Goal: Task Accomplishment & Management: Manage account settings

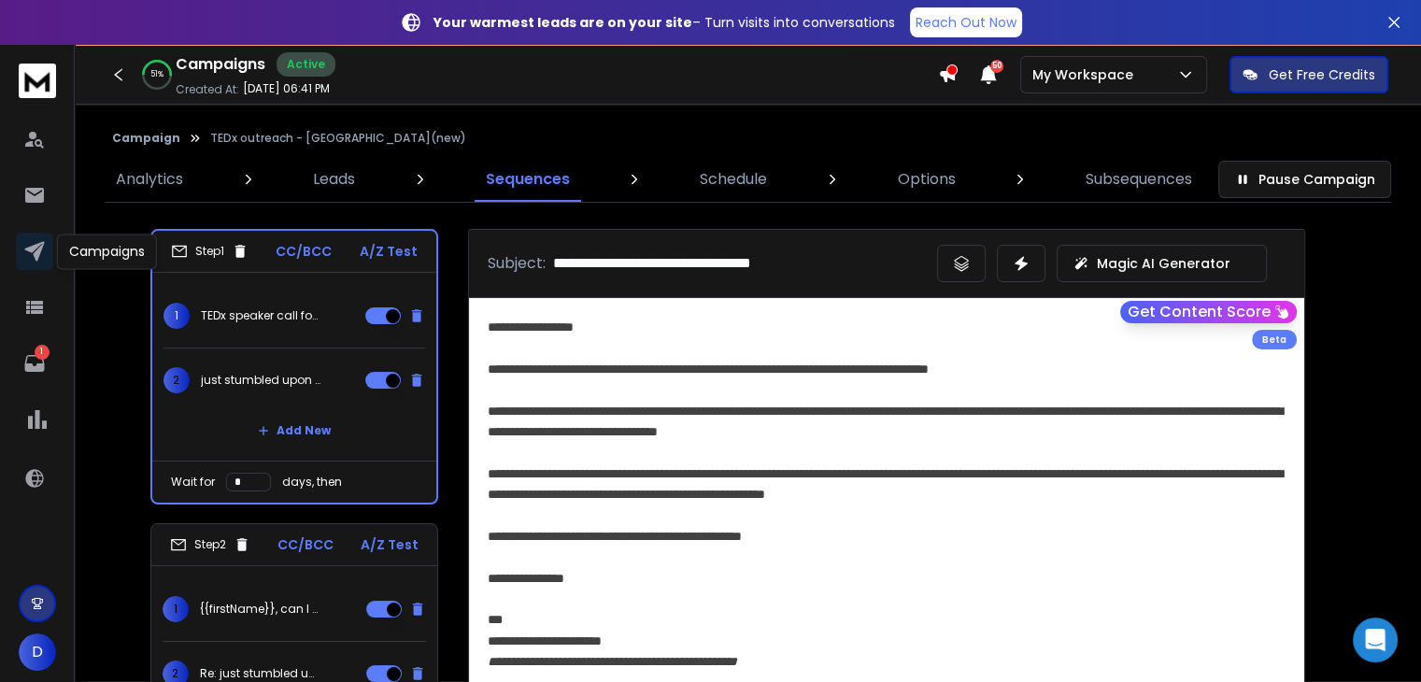
click at [30, 267] on link at bounding box center [34, 251] width 37 height 37
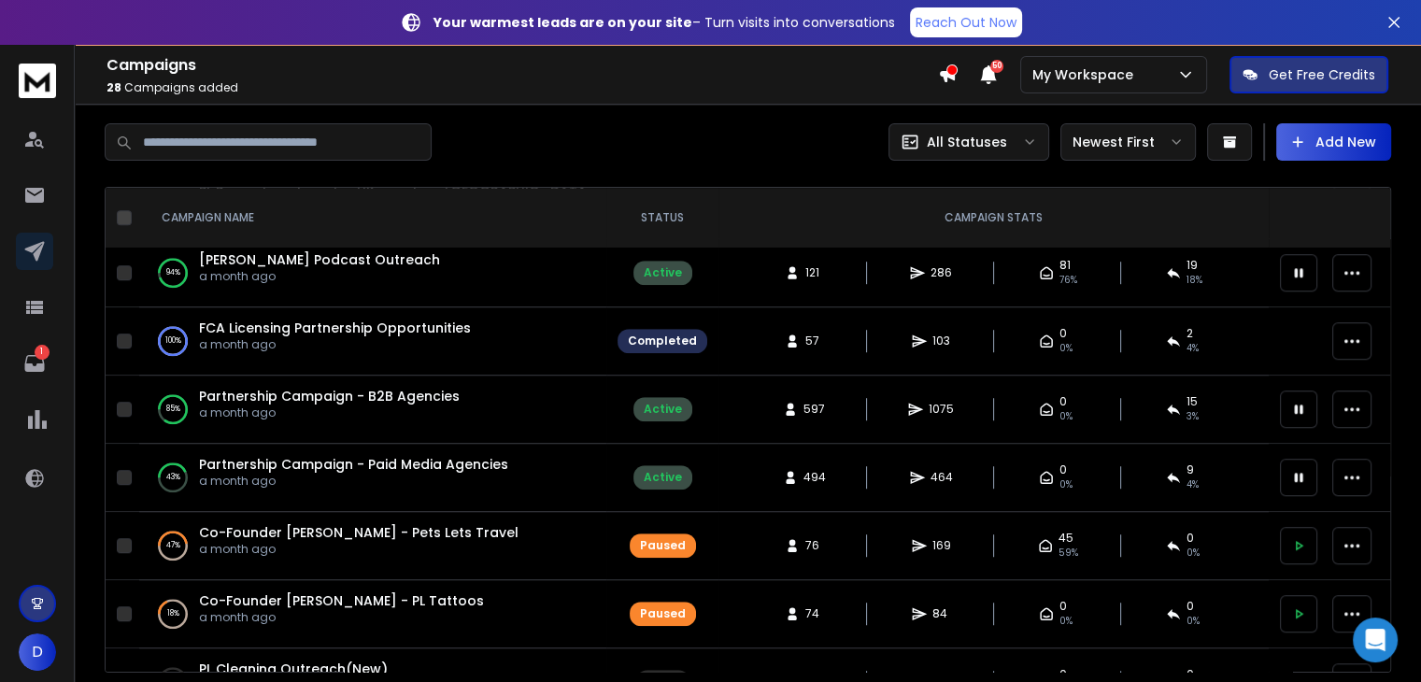
scroll to position [1401, 0]
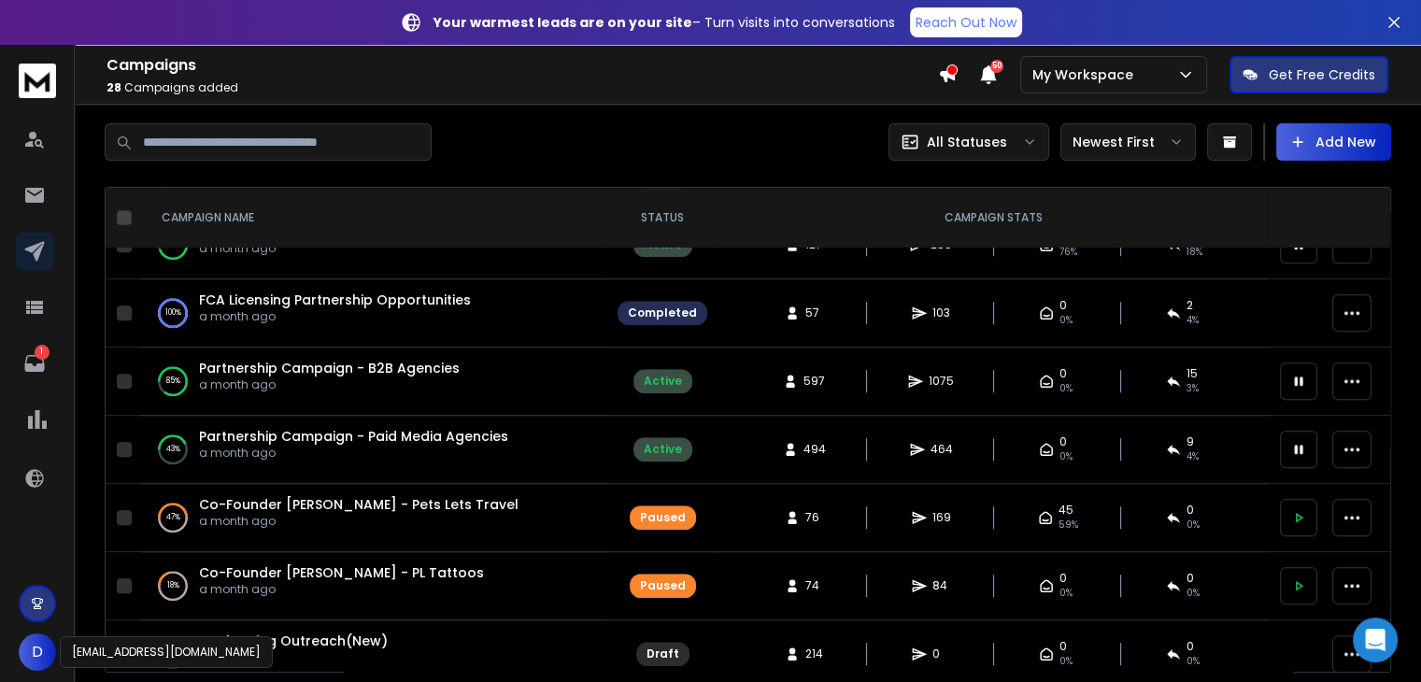
click at [45, 648] on span "D" at bounding box center [37, 651] width 37 height 37
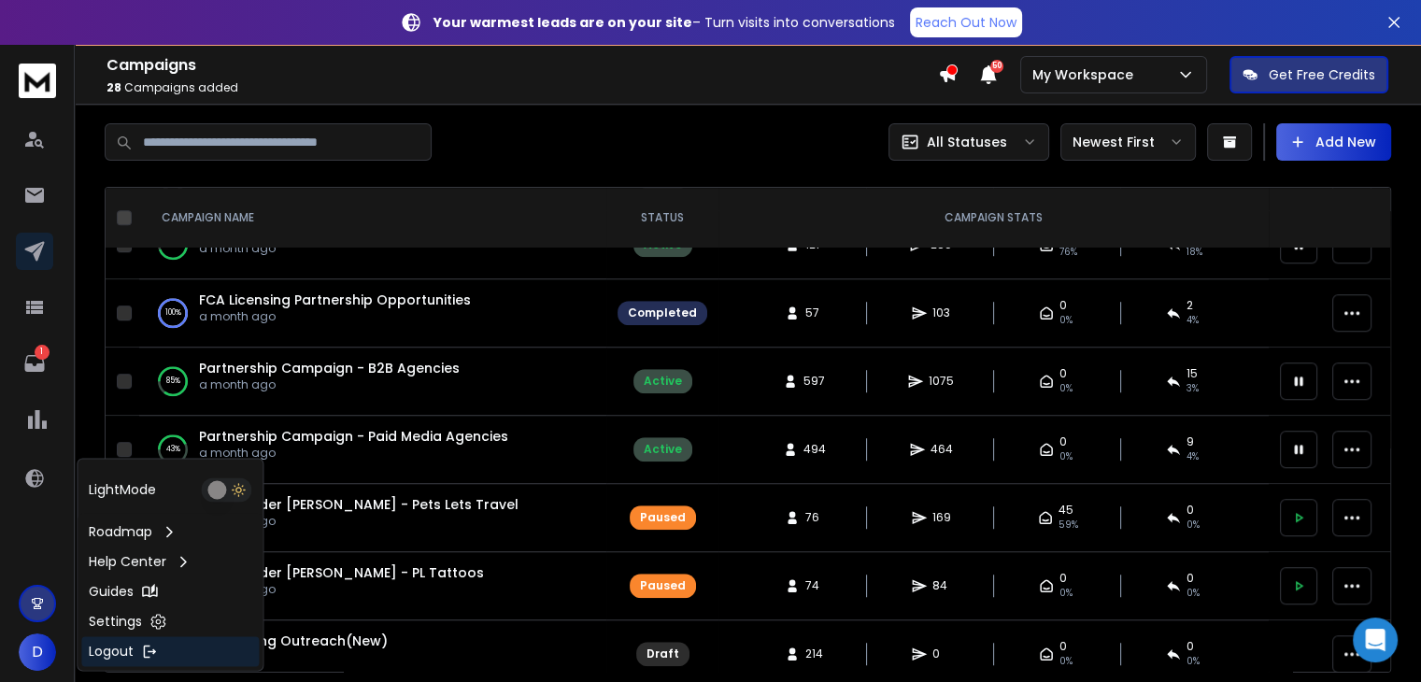
click at [111, 654] on p "Logout" at bounding box center [111, 651] width 45 height 19
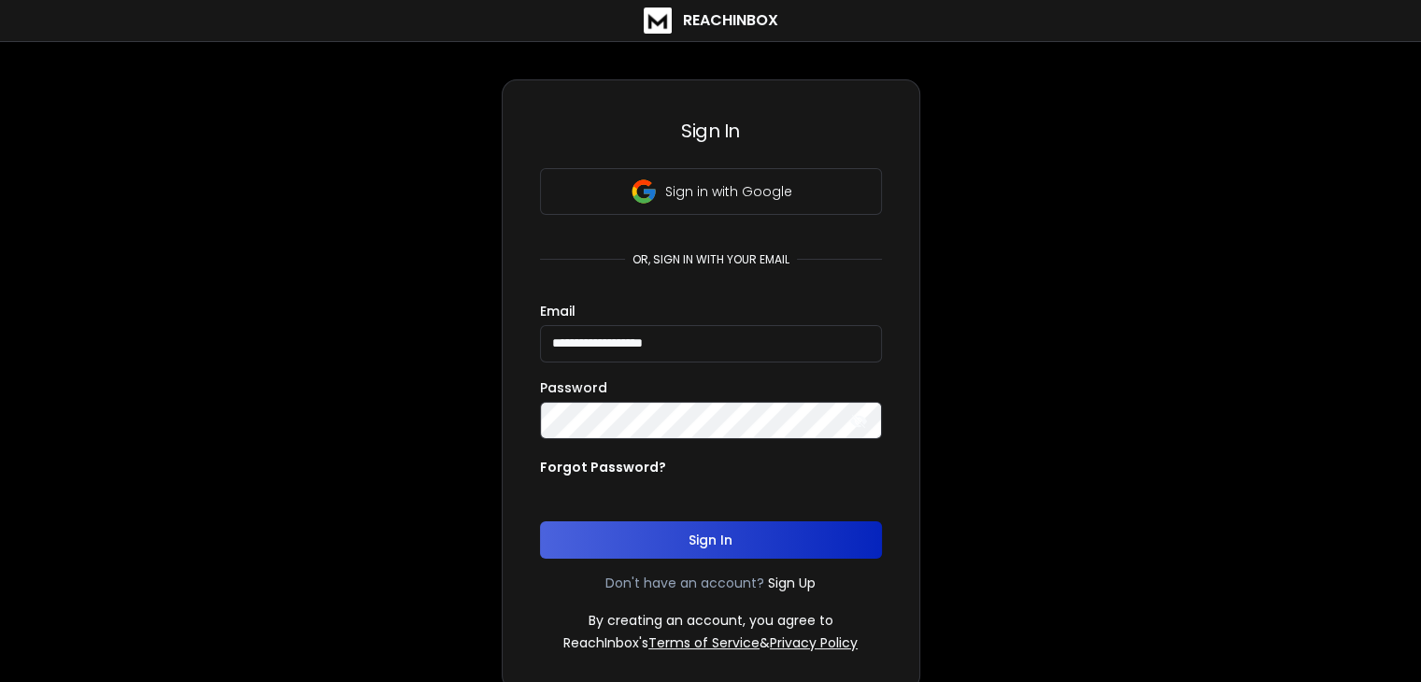
click at [666, 348] on input "**********" at bounding box center [711, 343] width 342 height 37
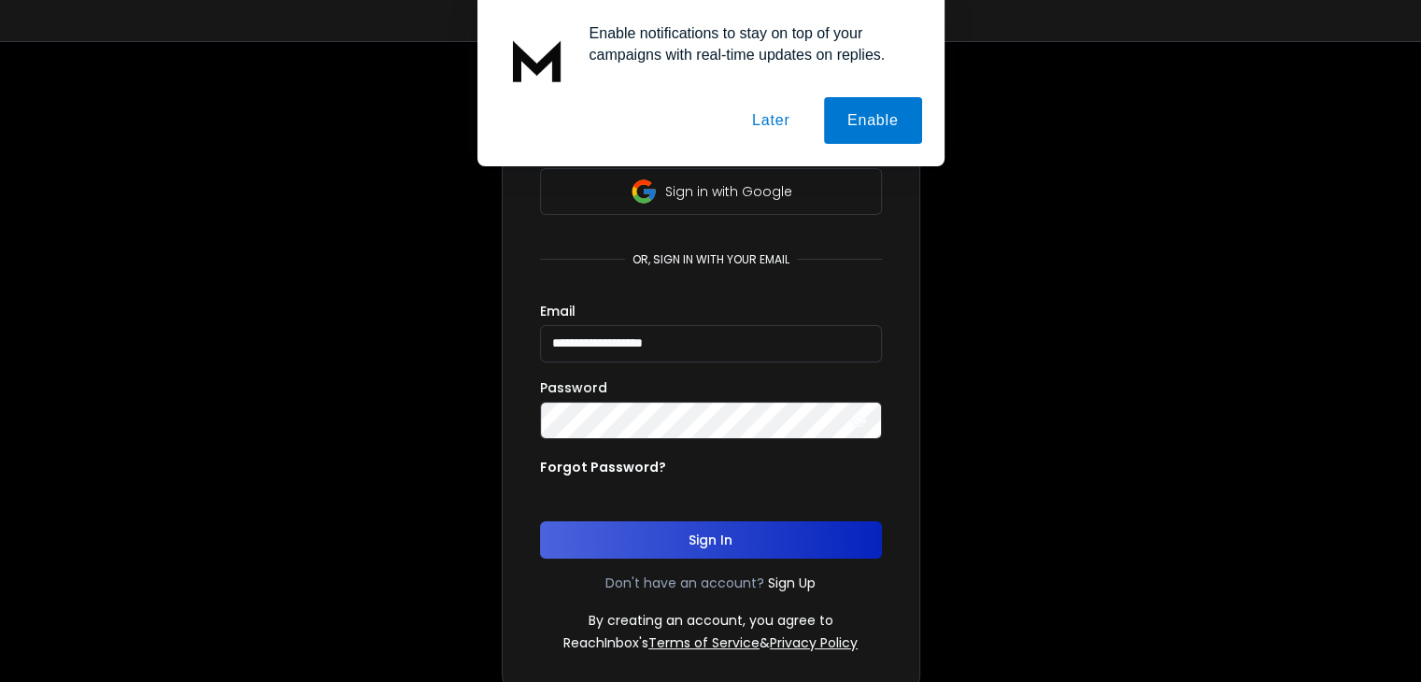
type input "**********"
click at [711, 545] on button "Sign In" at bounding box center [711, 539] width 342 height 37
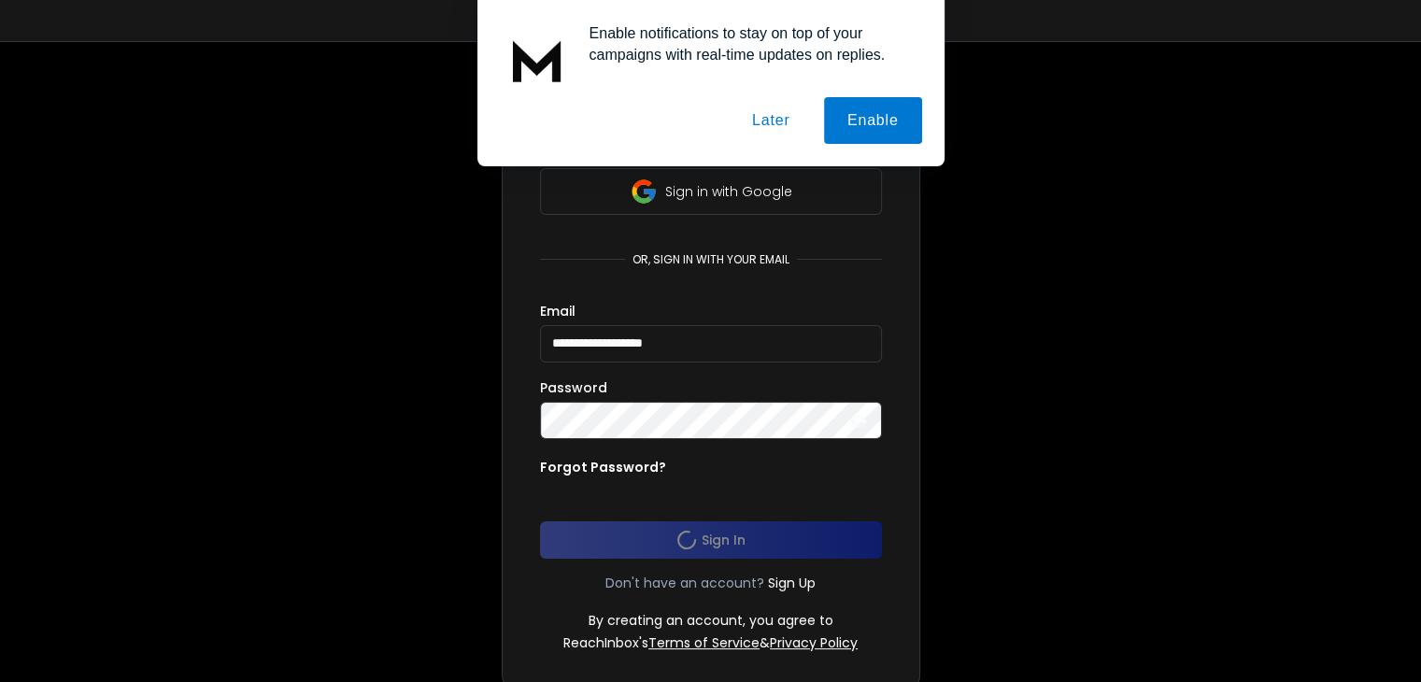
click at [773, 106] on button "Later" at bounding box center [770, 120] width 84 height 47
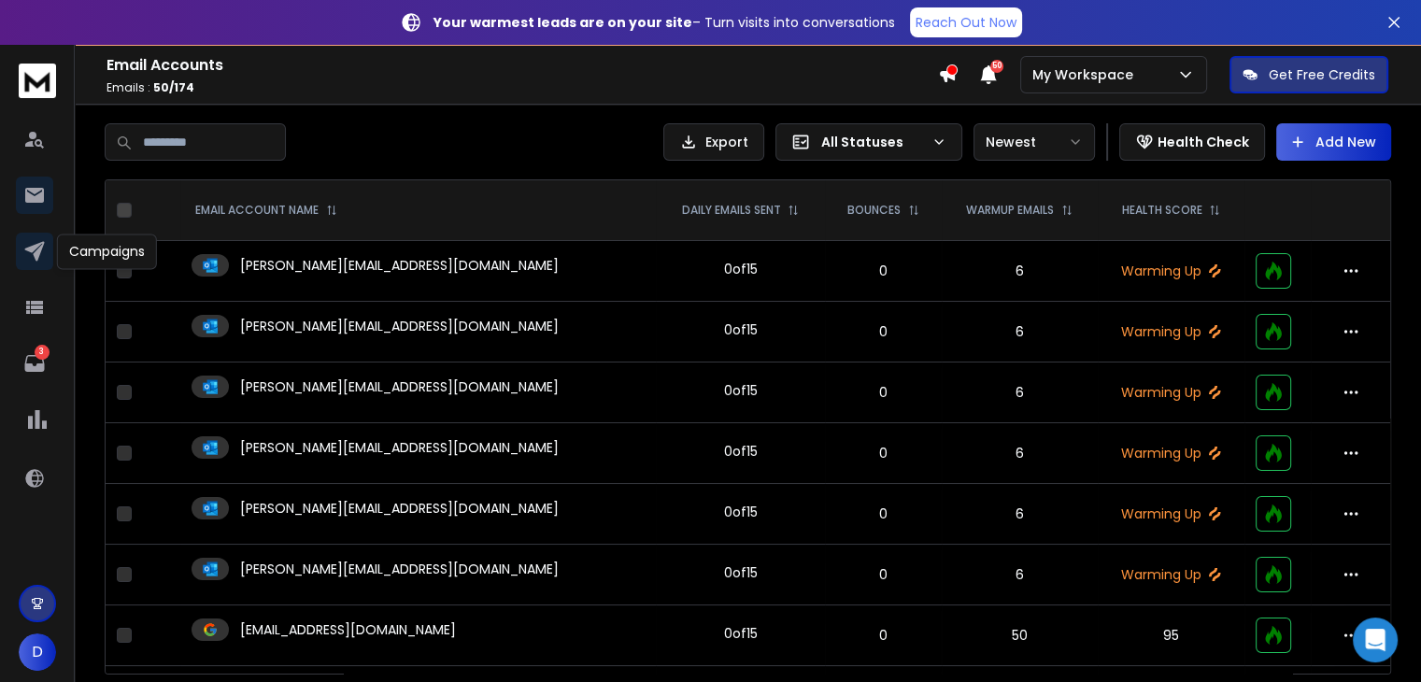
click at [30, 240] on icon at bounding box center [34, 251] width 22 height 22
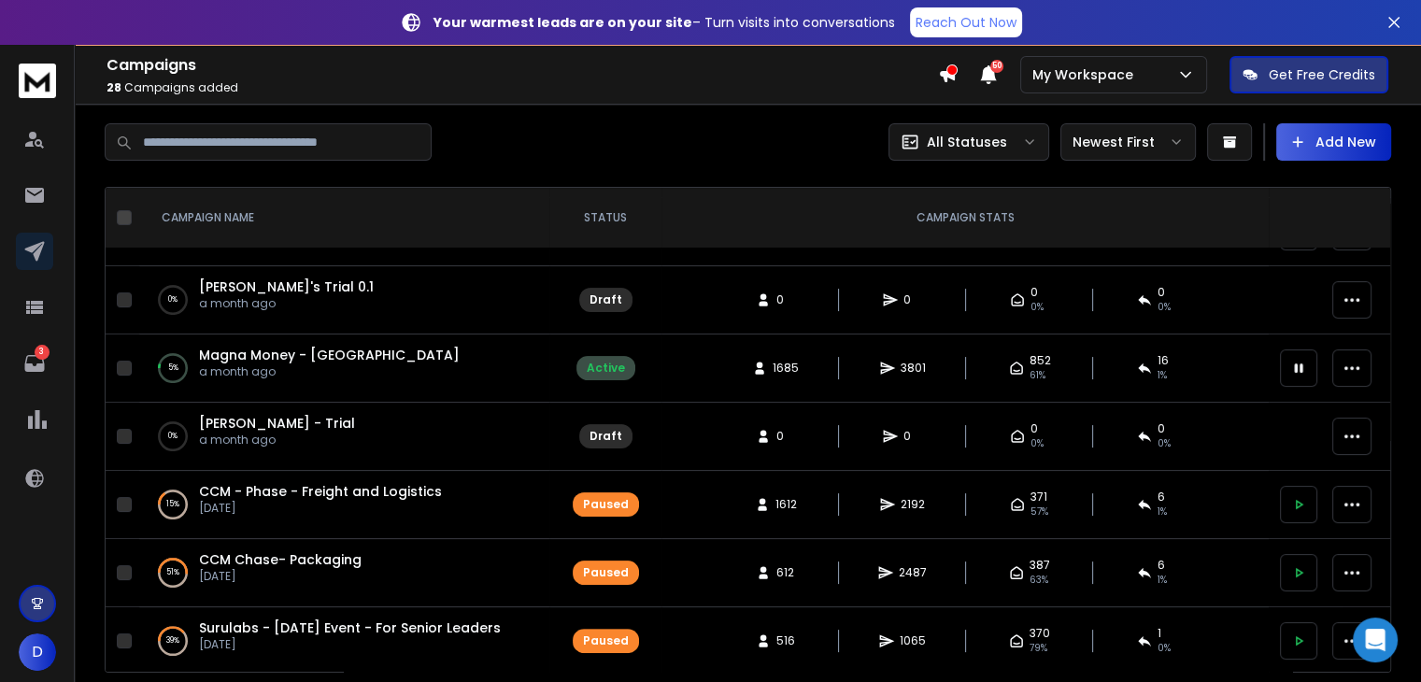
scroll to position [467, 0]
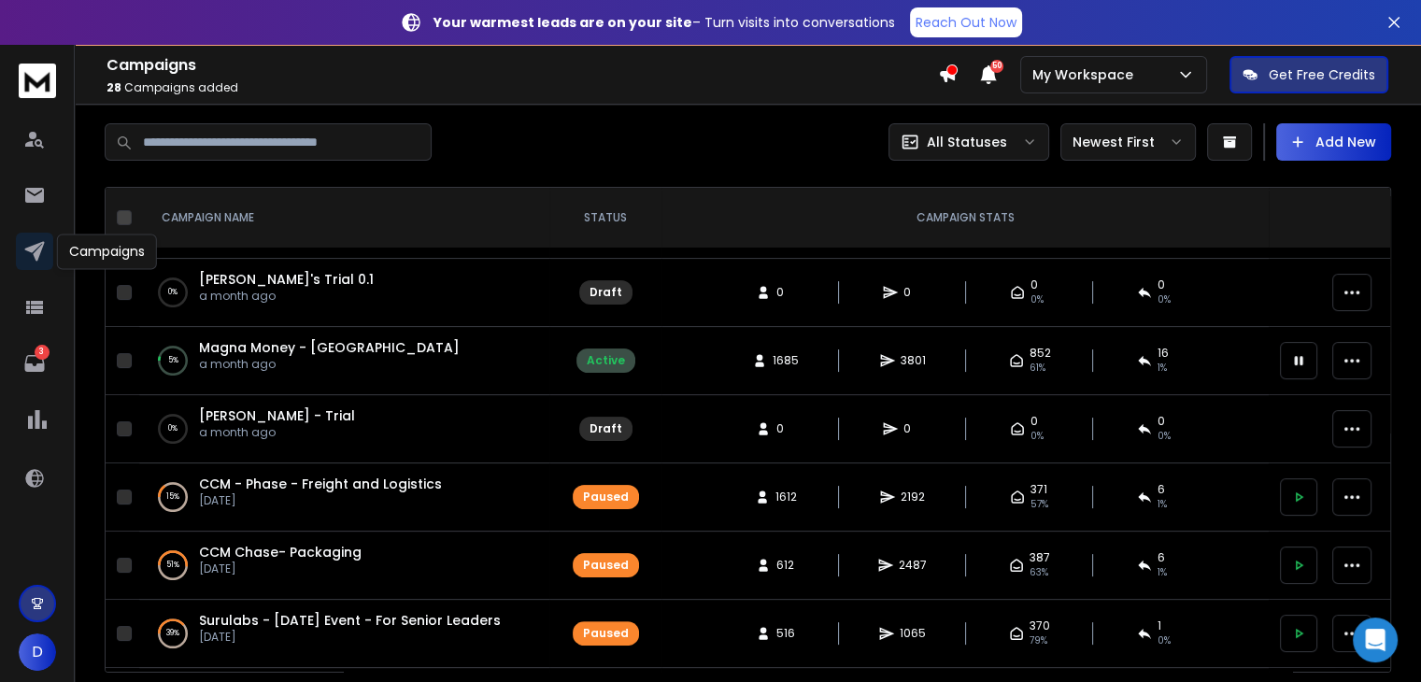
click at [279, 273] on span "Ashley's Trial 0.1" at bounding box center [286, 279] width 175 height 19
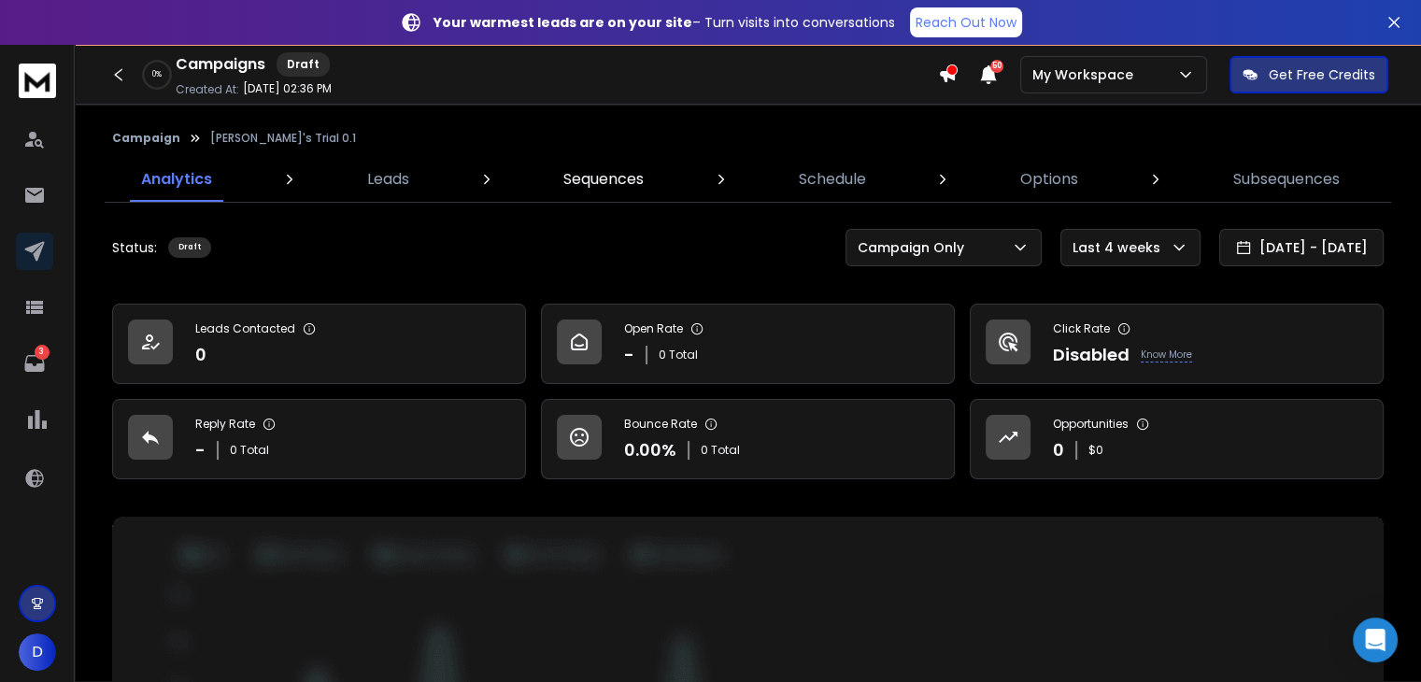
click at [587, 180] on p "Sequences" at bounding box center [603, 179] width 80 height 22
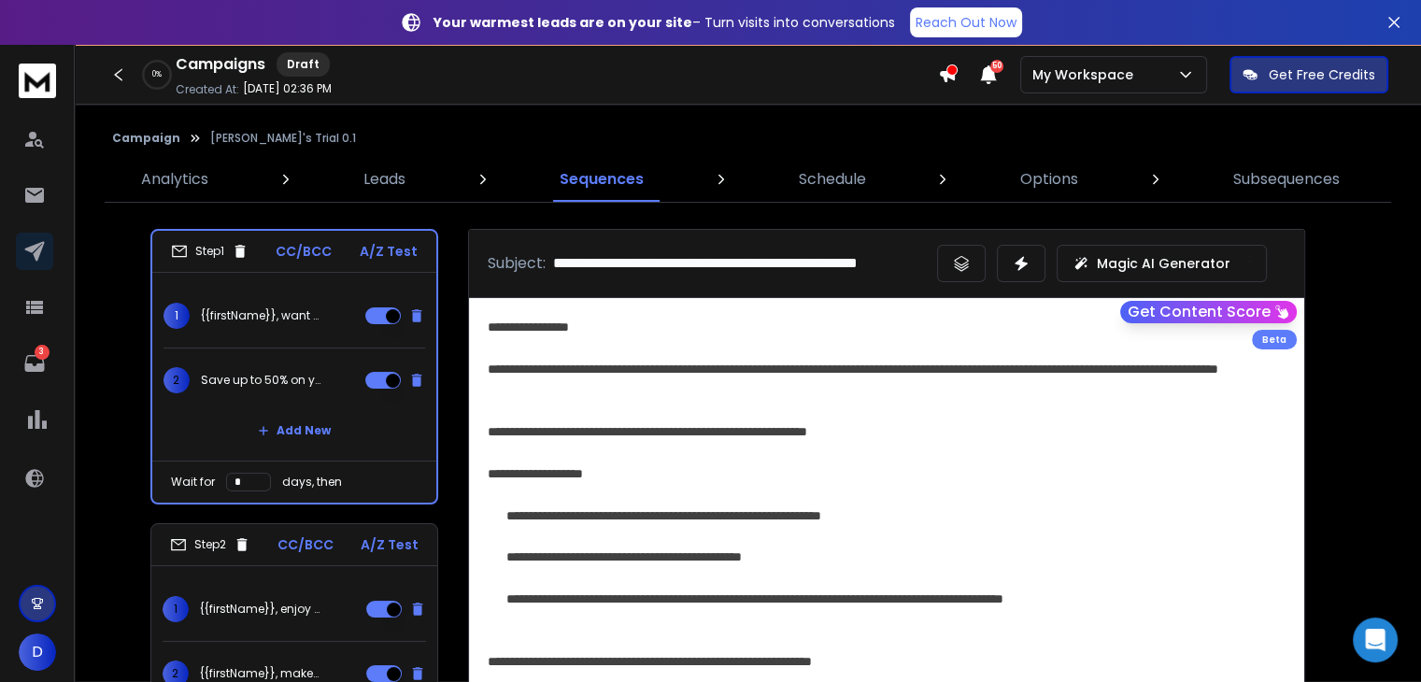
click at [254, 323] on div "1 {{firstName}}, want a 50% discount on your next lunch?" at bounding box center [241, 316] width 157 height 26
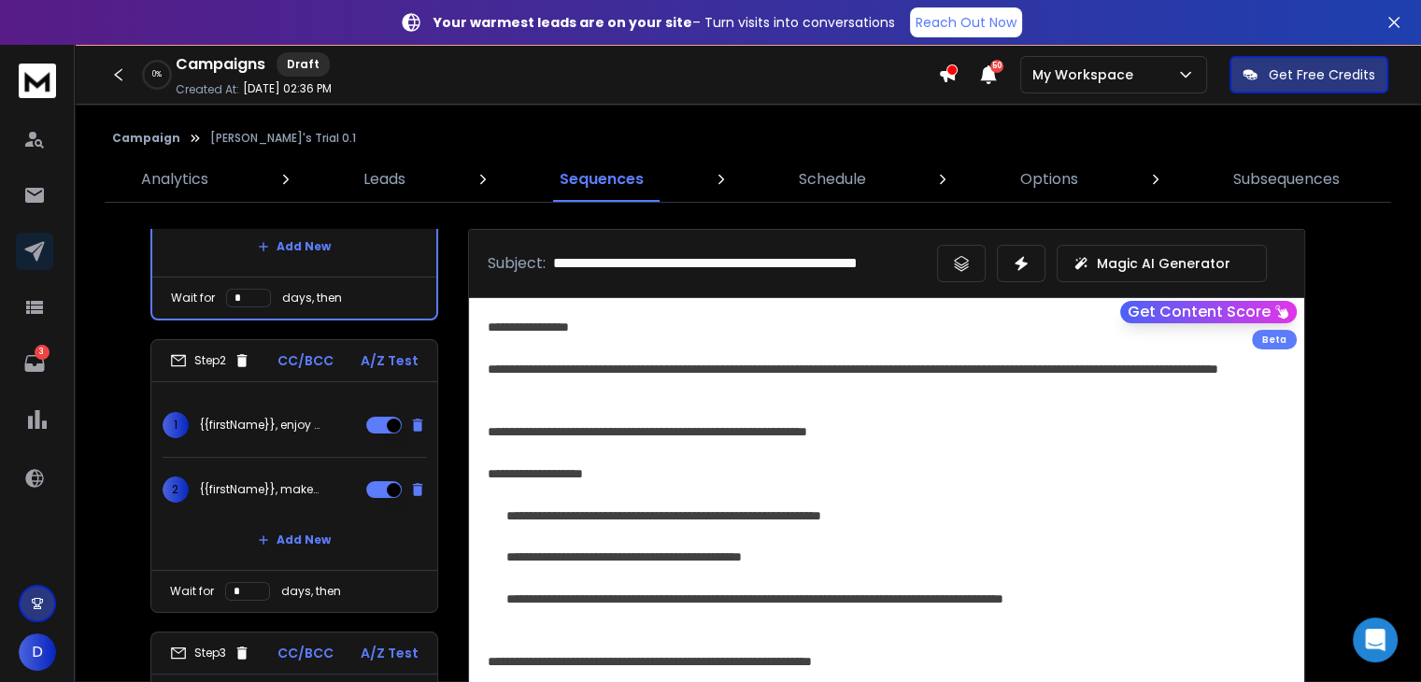
scroll to position [187, 0]
click at [253, 403] on div "1 {{firstName}}, enjoy year-round dining at half the price" at bounding box center [294, 422] width 263 height 64
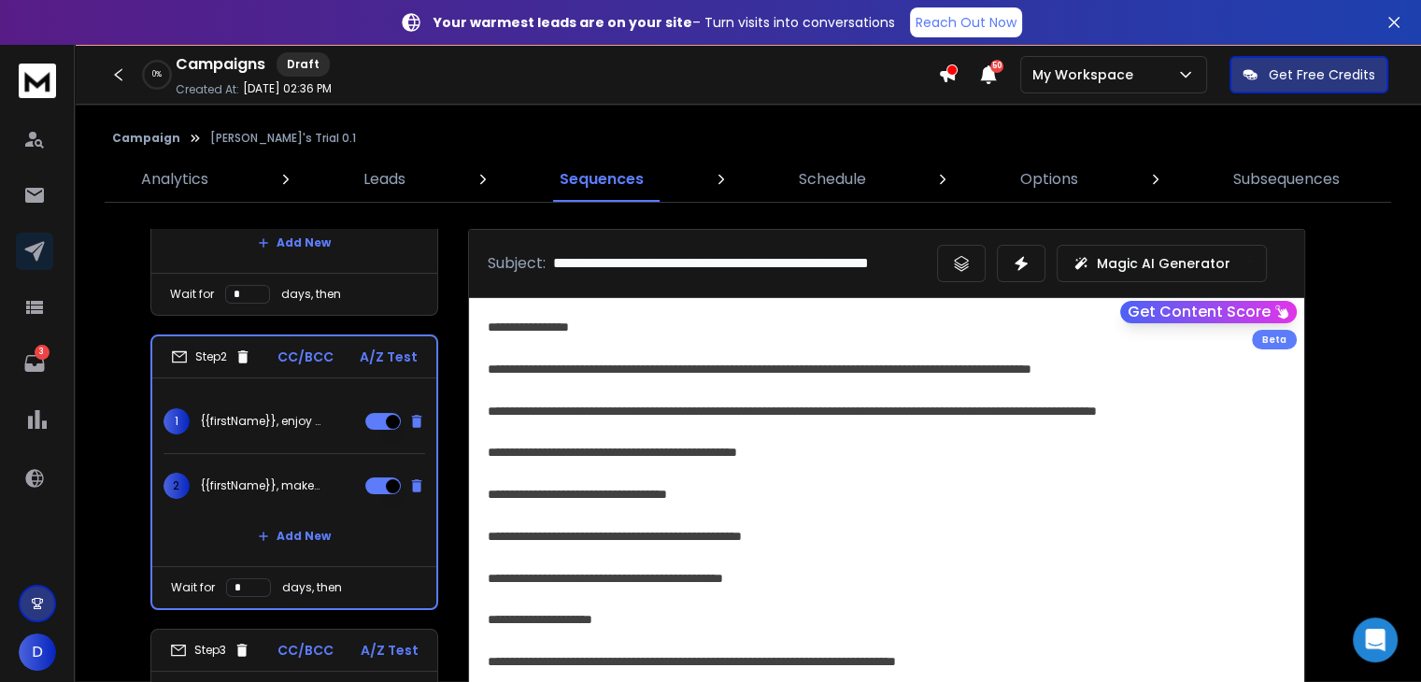
click at [229, 492] on div "2 {{firstName}}, make your team lunches more affordable" at bounding box center [241, 486] width 157 height 26
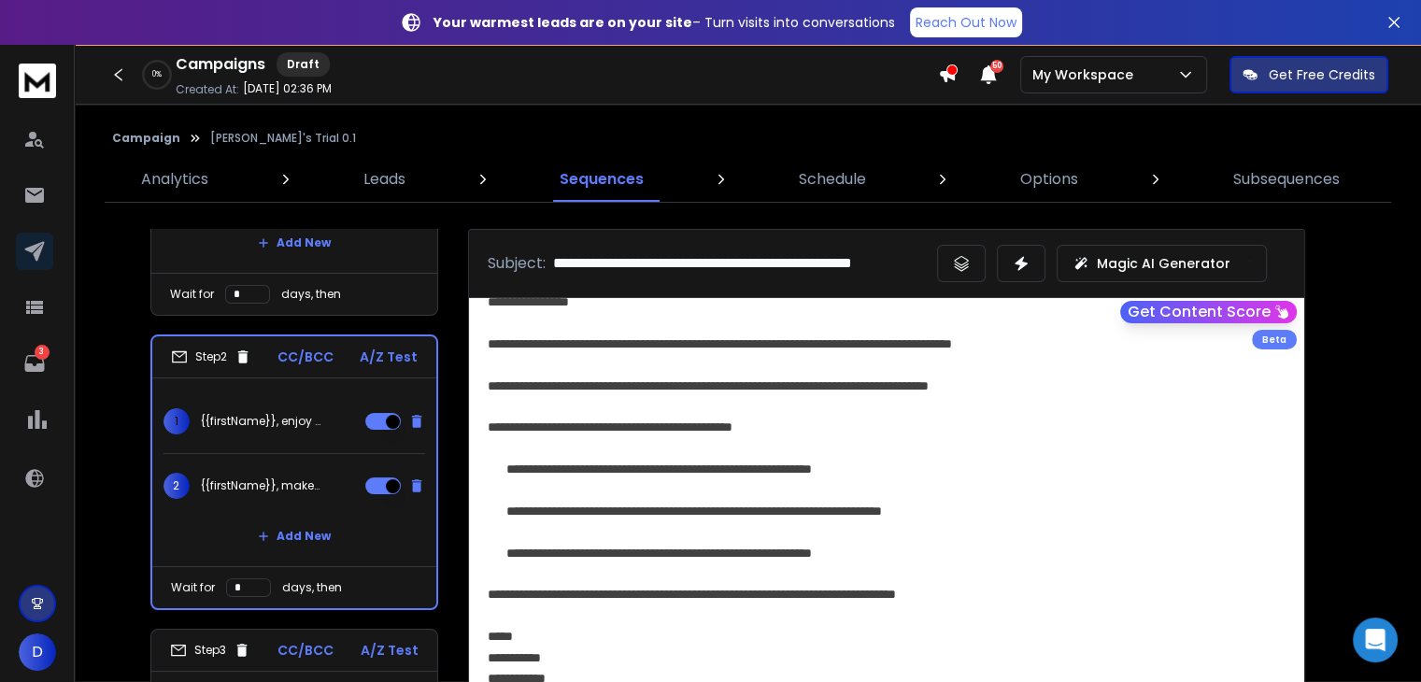
click at [262, 404] on div "1 {{firstName}}, enjoy year-round dining at half the price" at bounding box center [294, 421] width 262 height 64
type input "**********"
